Goal: Task Accomplishment & Management: Use online tool/utility

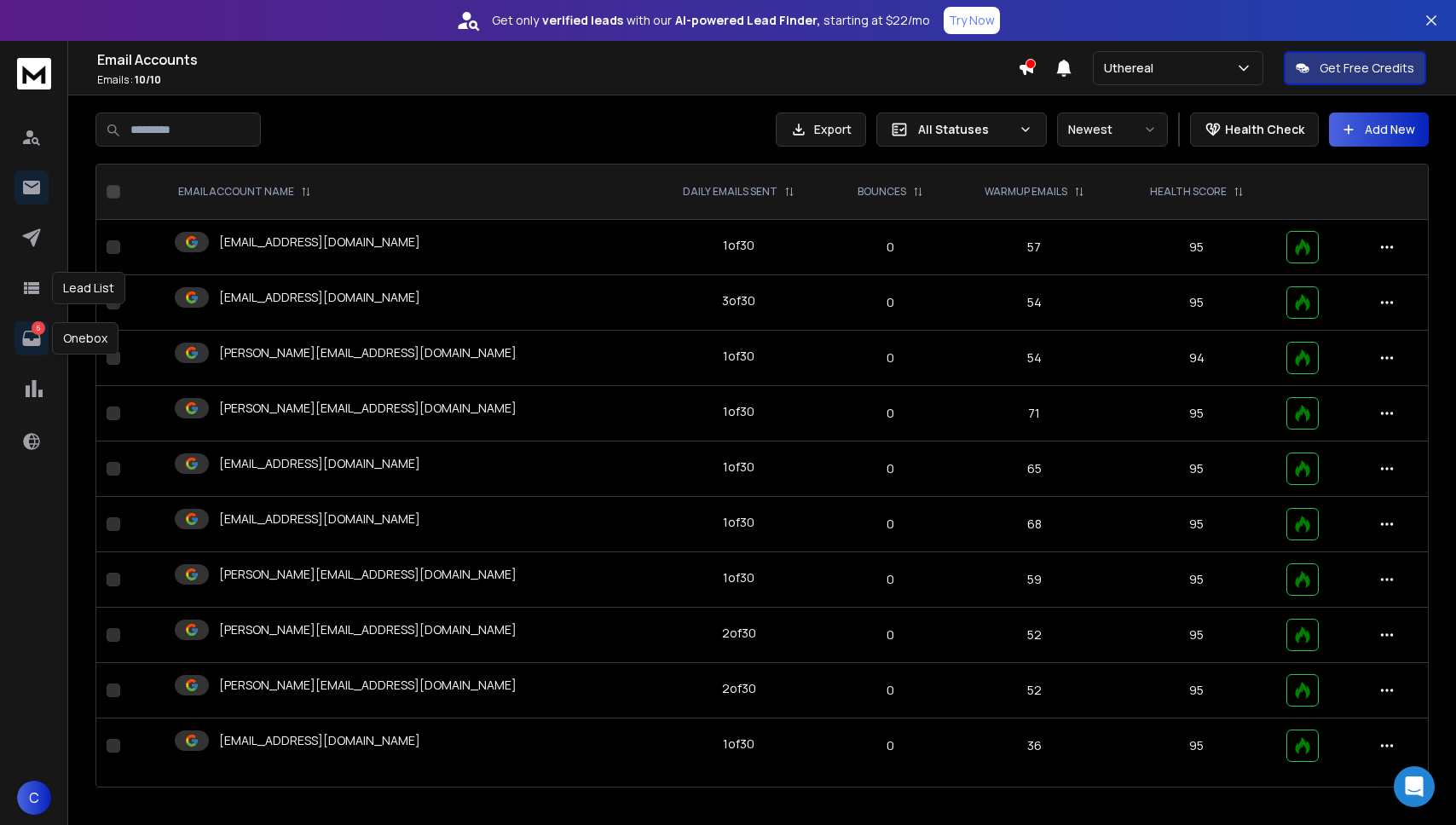
click at [29, 335] on icon at bounding box center [32, 338] width 21 height 21
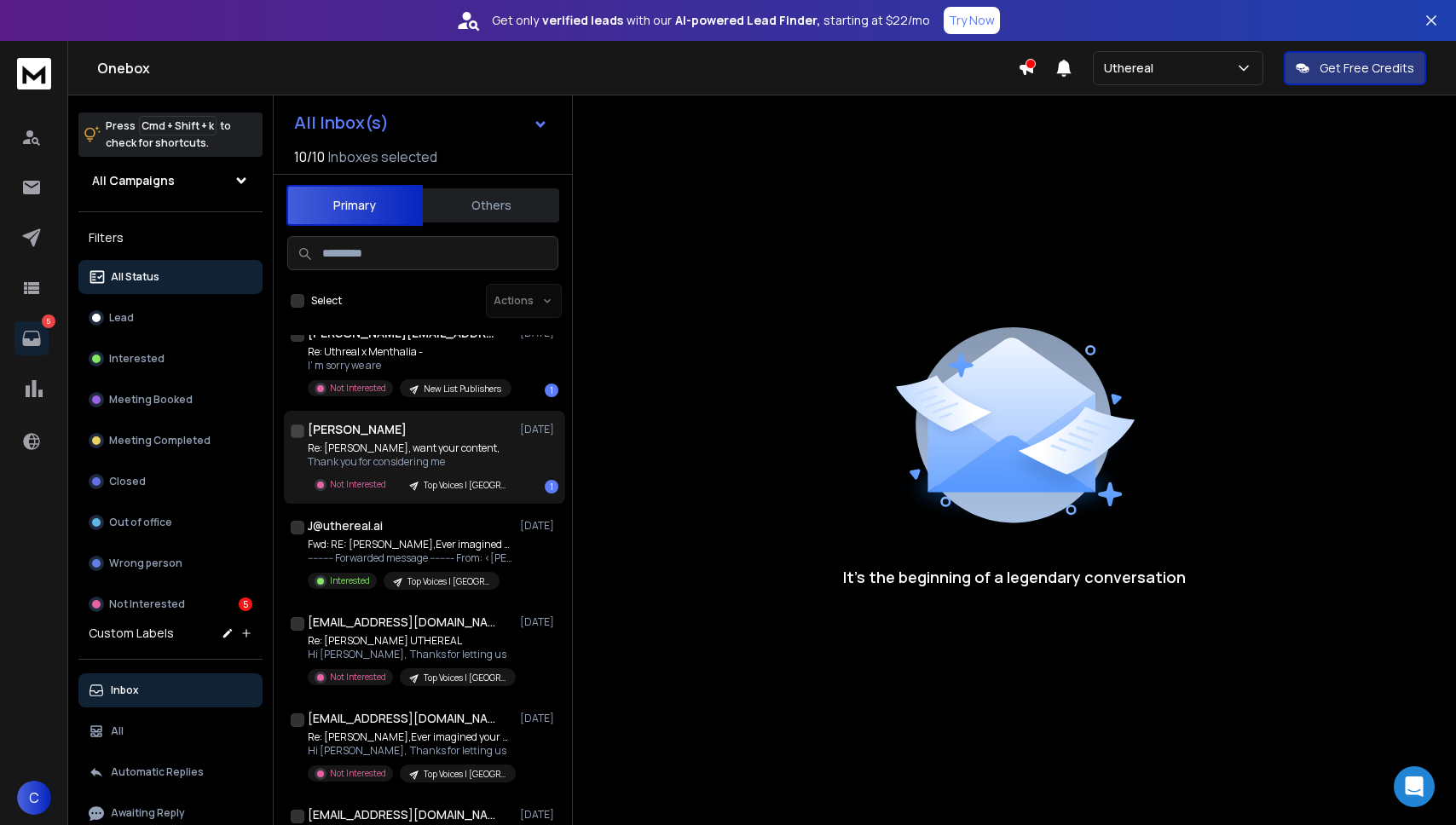
scroll to position [290, 0]
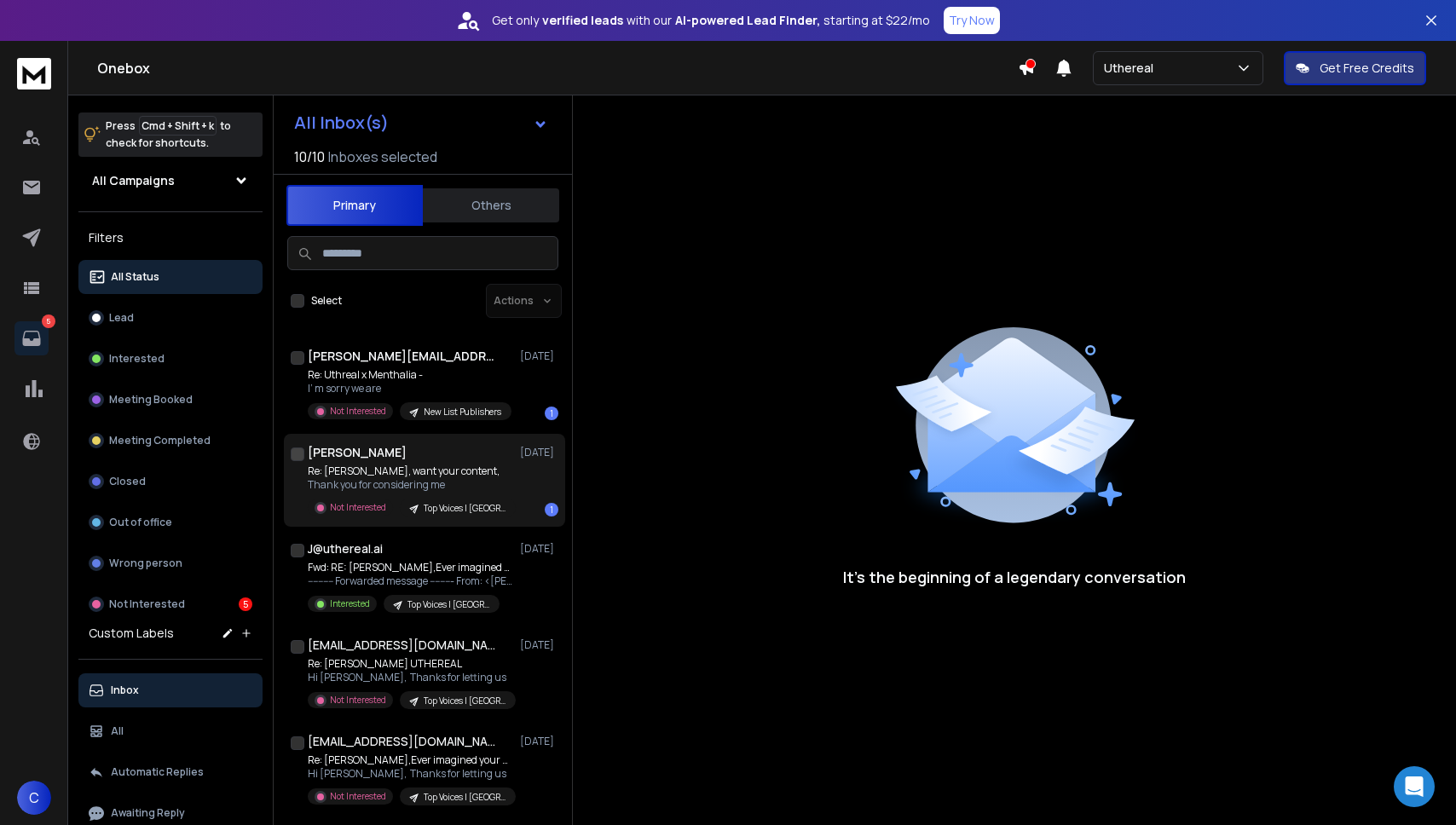
click at [470, 475] on p "Re: Sylvia, want your content," at bounding box center [410, 471] width 205 height 14
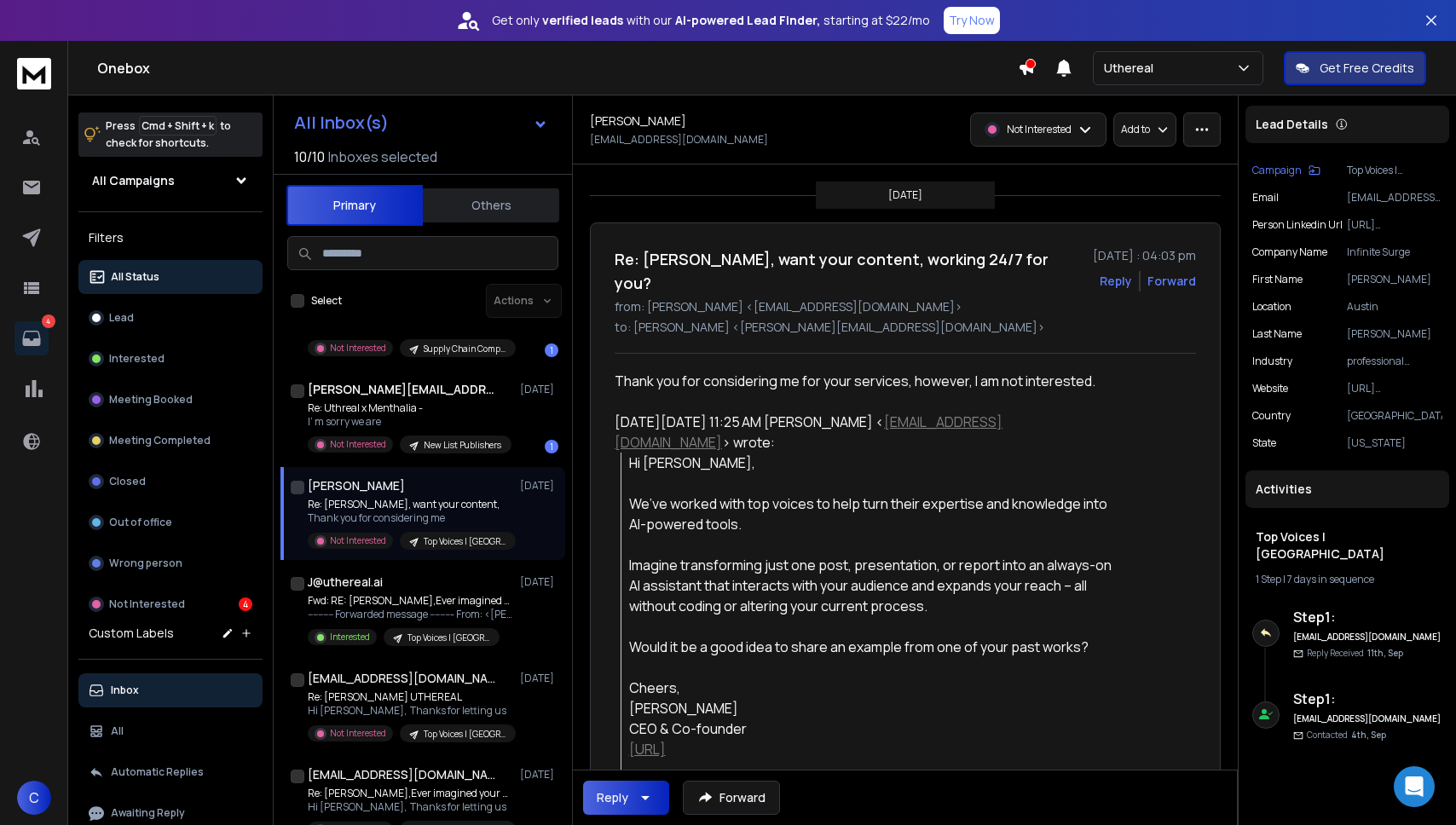
scroll to position [228, 0]
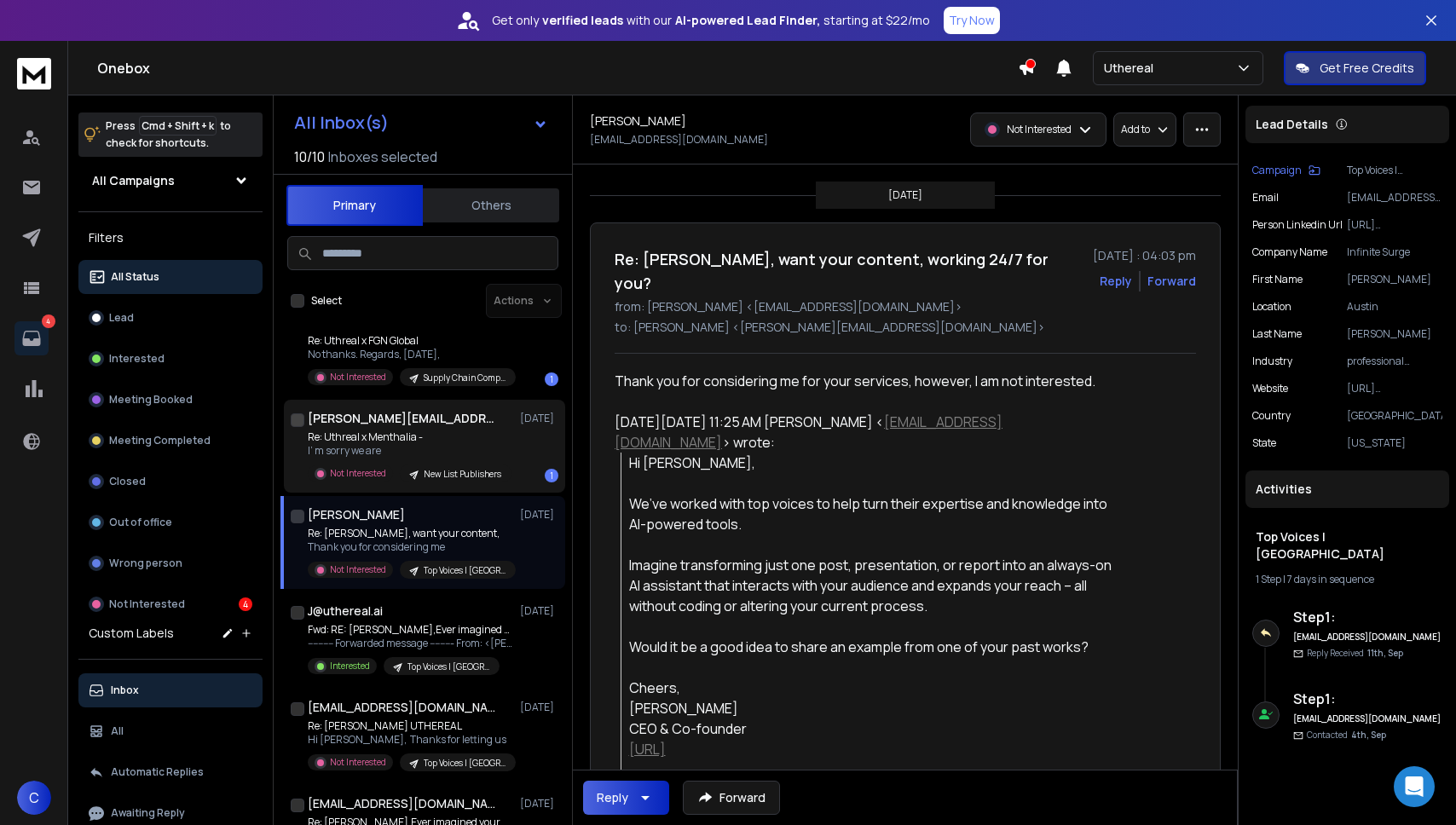
click at [447, 444] on p "I’ m sorry we are" at bounding box center [410, 451] width 204 height 14
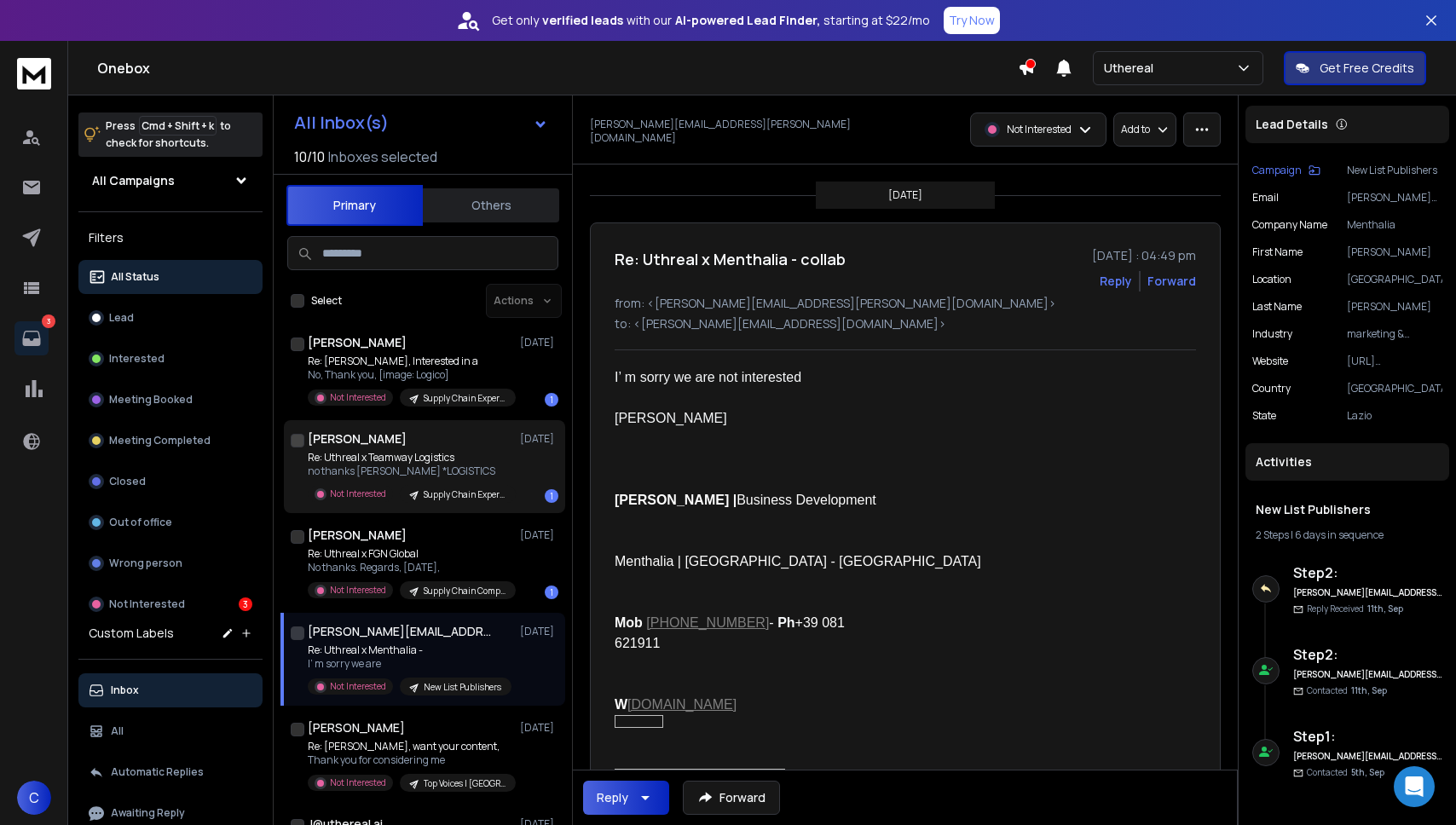
scroll to position [0, 0]
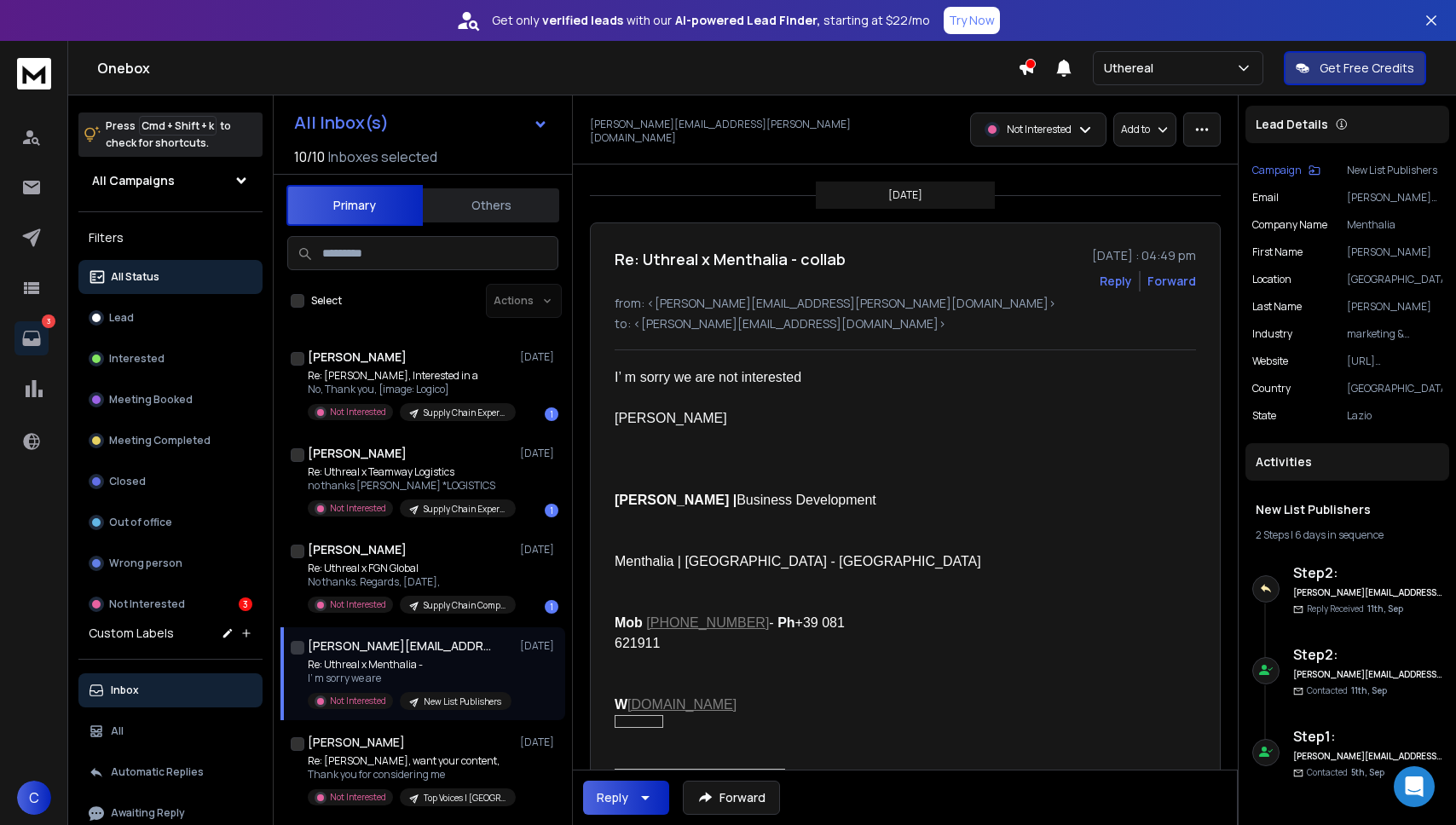
click at [1064, 119] on div "Not Interested" at bounding box center [1038, 130] width 135 height 33
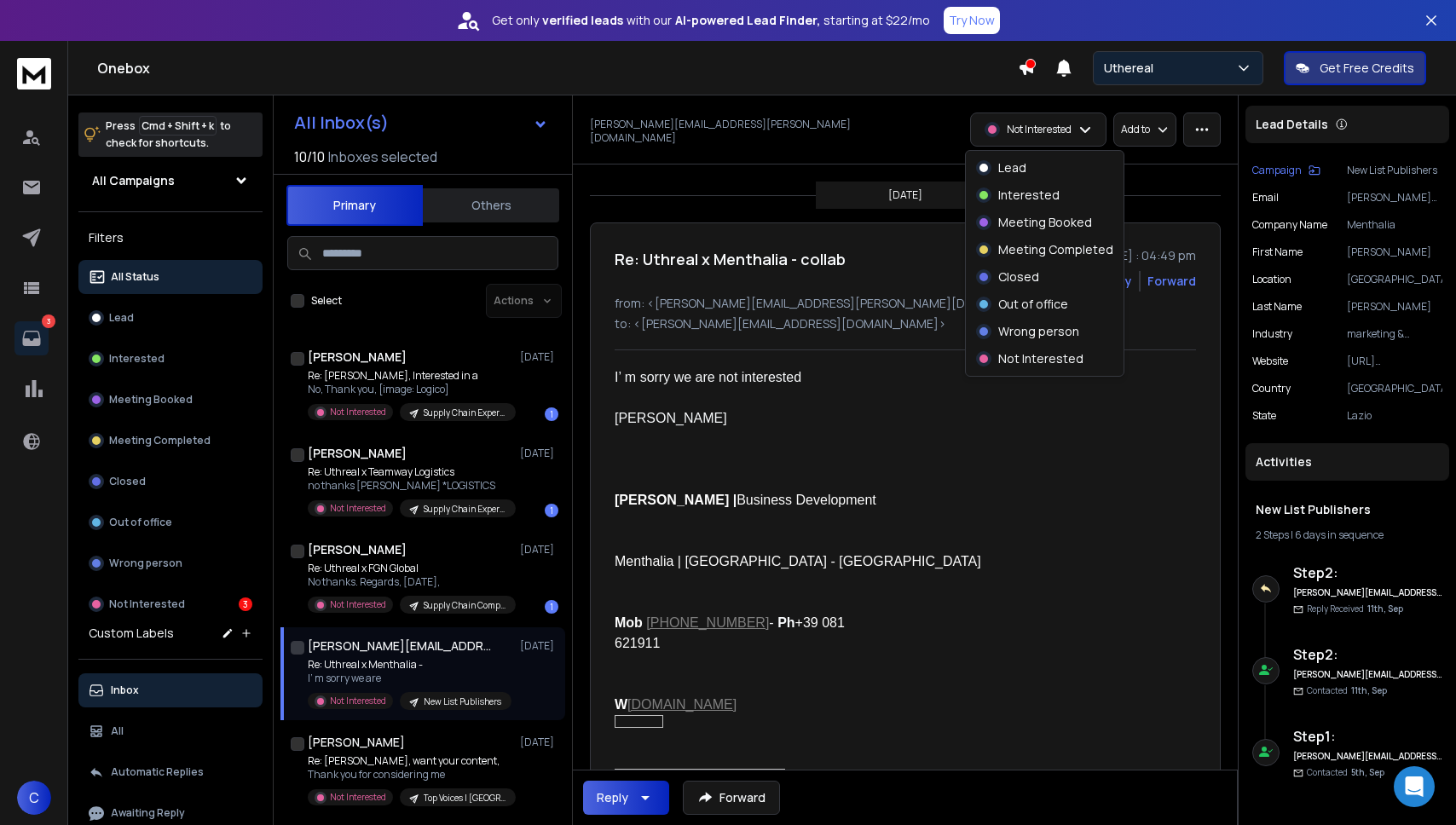
click at [1189, 68] on div "Uthereal" at bounding box center [1178, 67] width 148 height 17
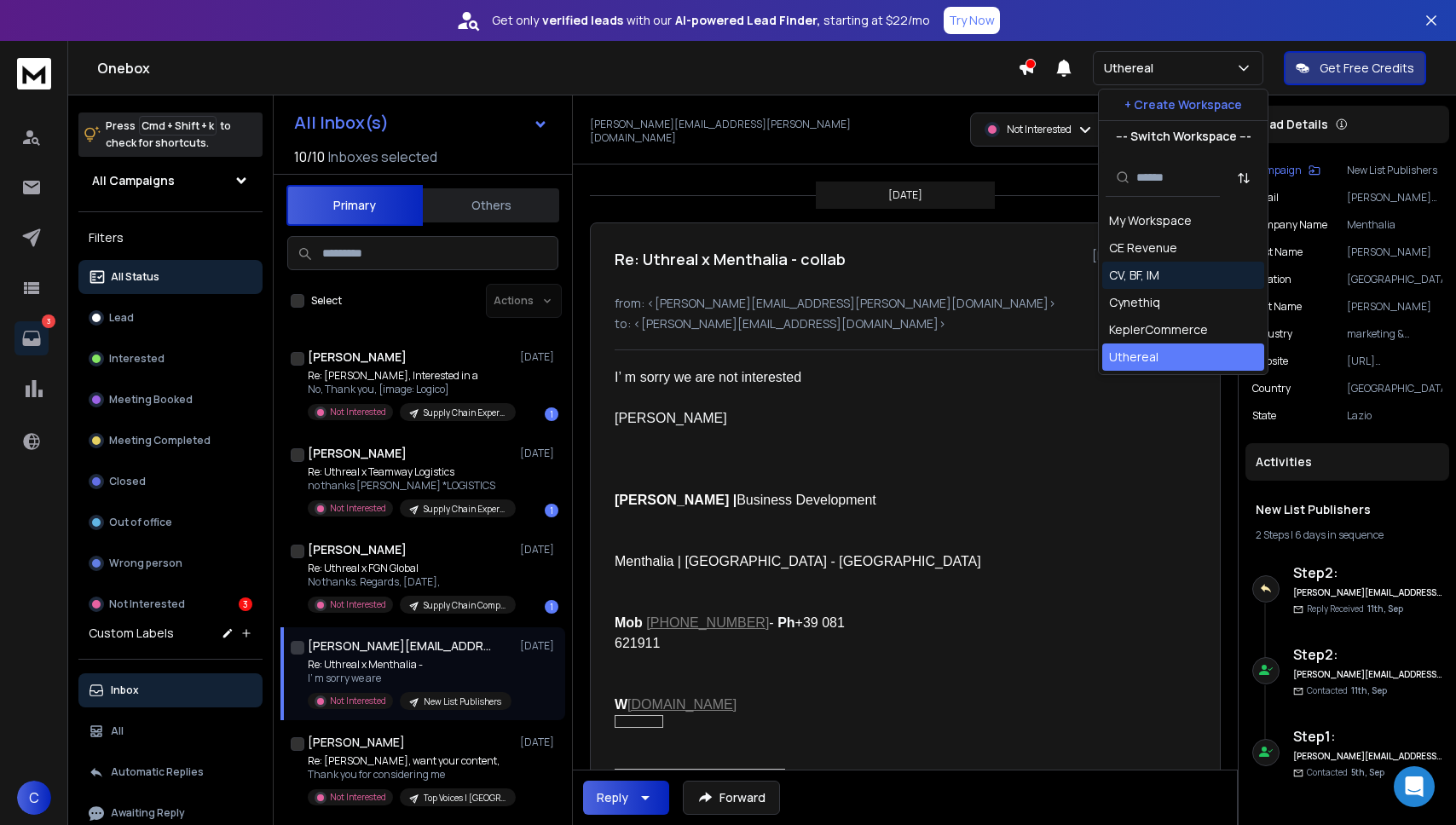
click at [1183, 277] on div "CV, BF, IM" at bounding box center [1184, 275] width 162 height 28
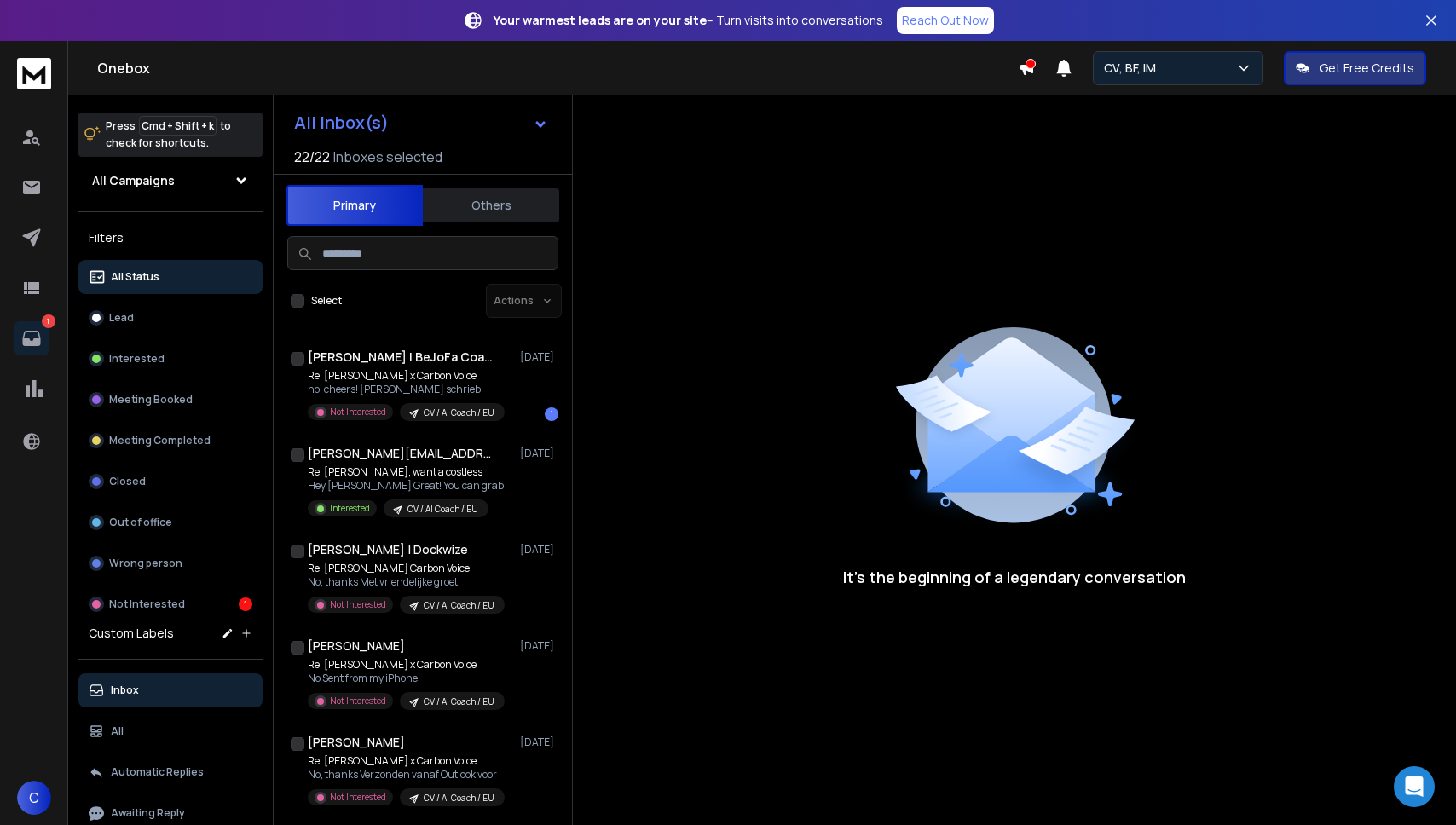
click at [1208, 66] on div "CV, BF, IM" at bounding box center [1178, 67] width 148 height 17
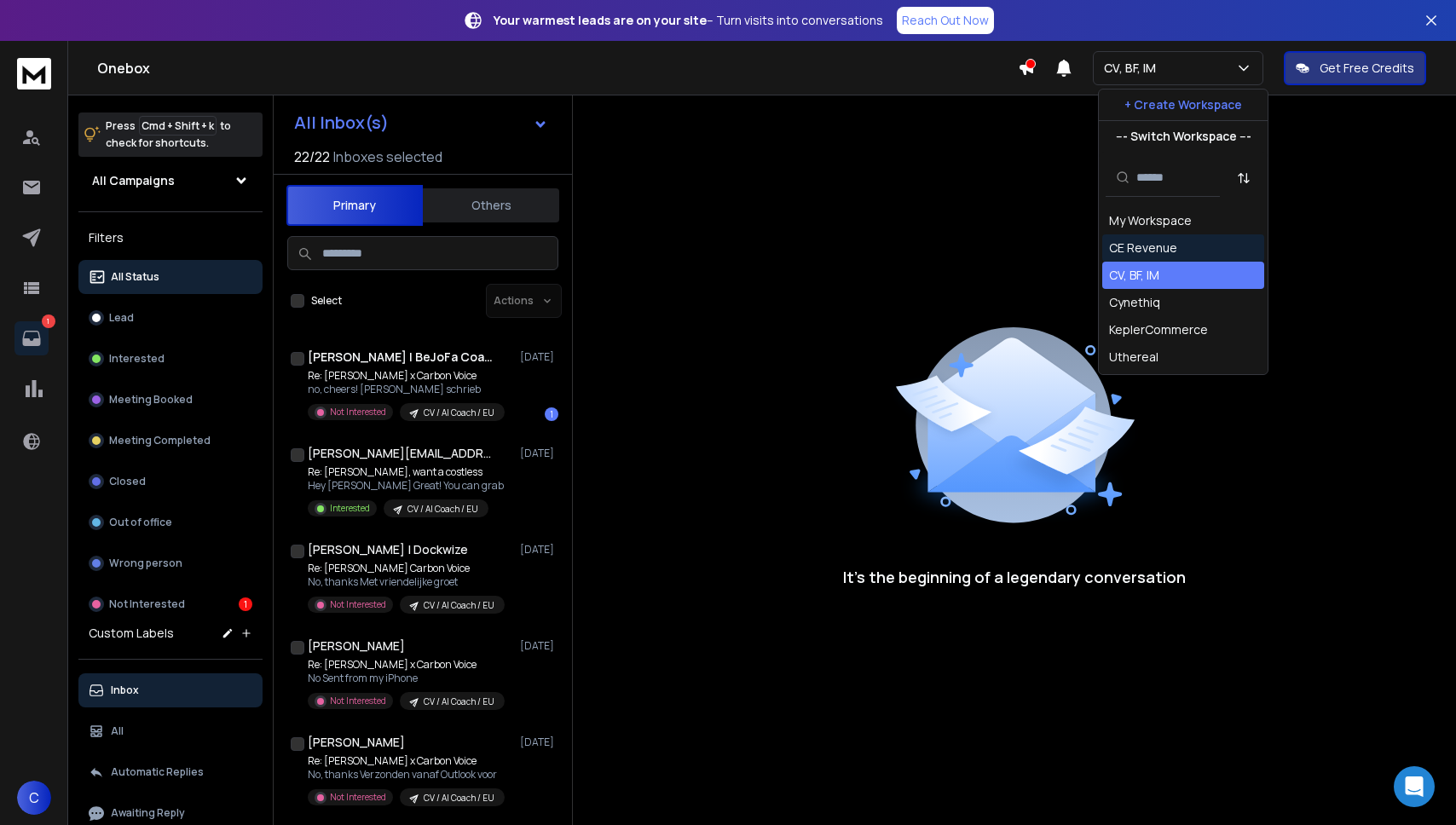
click at [1168, 249] on div "CE Revenue" at bounding box center [1143, 247] width 68 height 17
